Goal: Navigation & Orientation: Find specific page/section

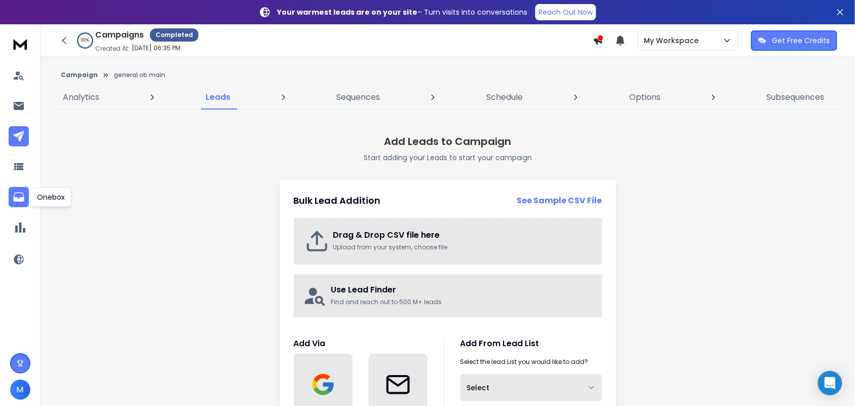
click at [16, 198] on icon at bounding box center [18, 197] width 11 height 9
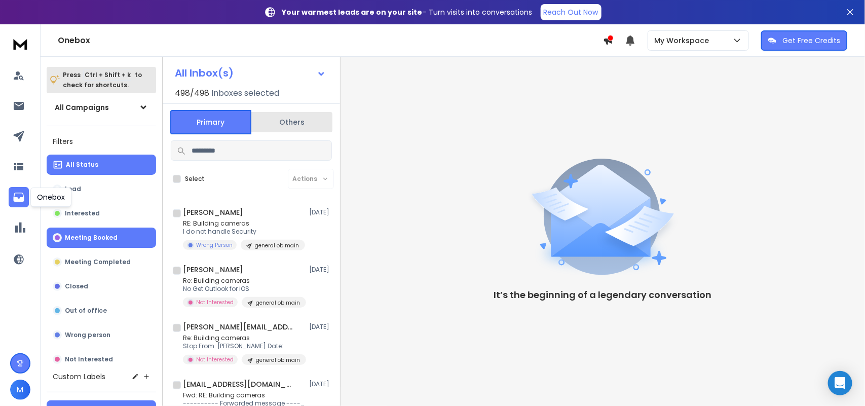
scroll to position [127, 0]
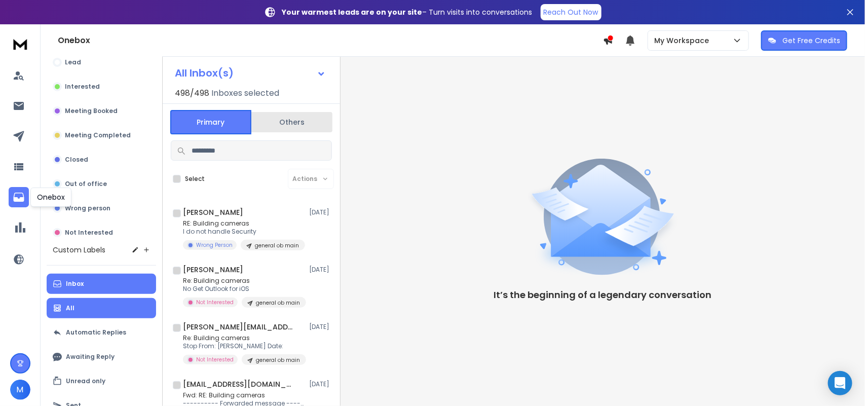
click at [79, 307] on button "All" at bounding box center [101, 308] width 109 height 20
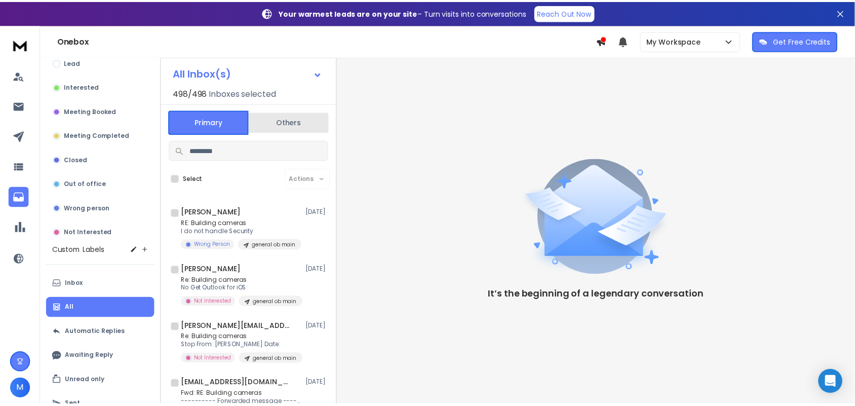
scroll to position [0, 0]
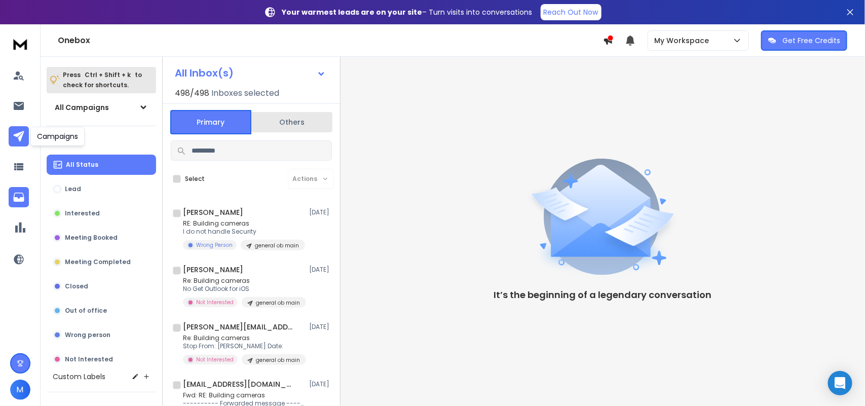
click at [17, 133] on icon at bounding box center [19, 136] width 12 height 12
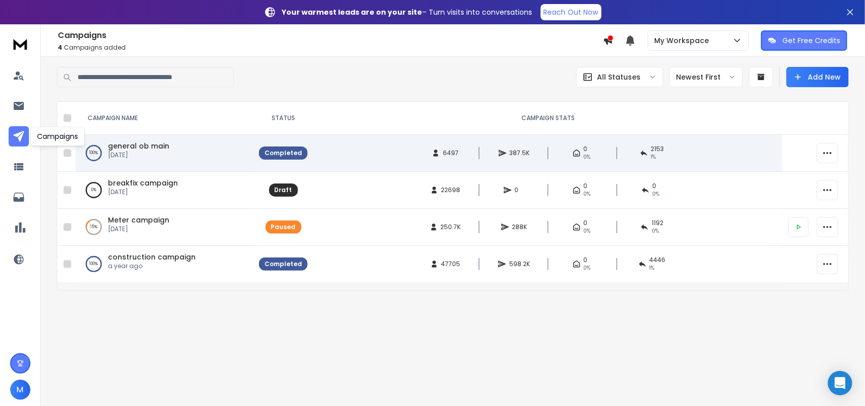
click at [147, 145] on span "general ob main" at bounding box center [138, 146] width 61 height 10
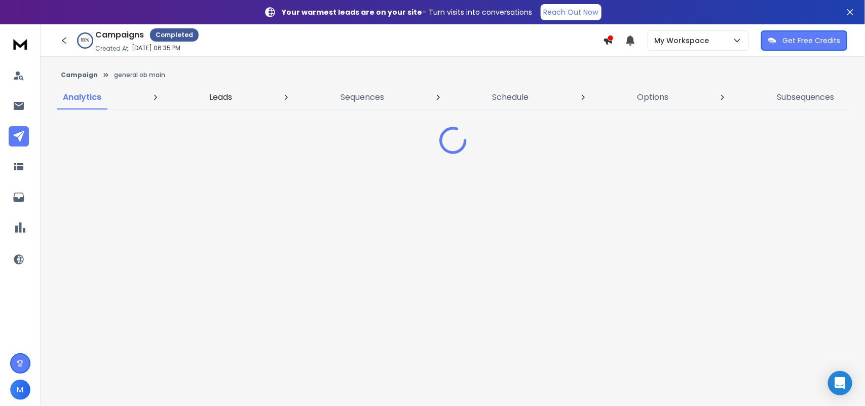
click at [221, 97] on p "Leads" at bounding box center [221, 97] width 23 height 12
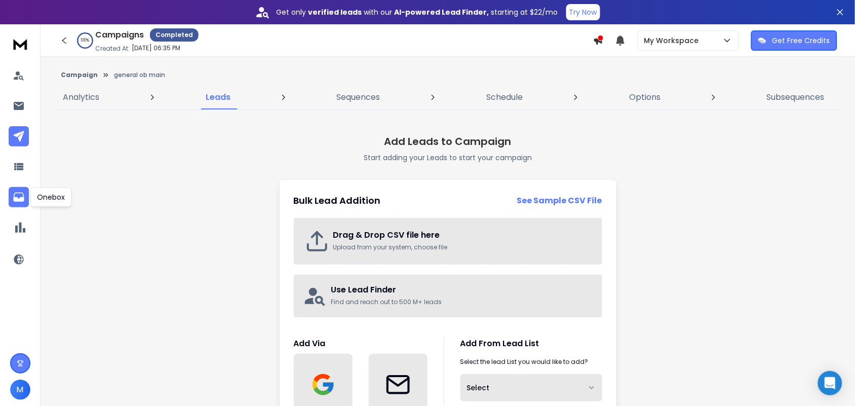
click at [21, 192] on icon at bounding box center [19, 197] width 12 height 12
